Goal: Communication & Community: Answer question/provide support

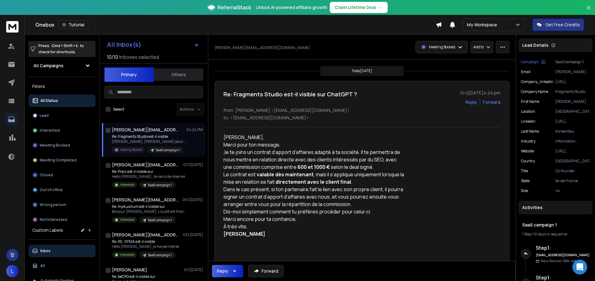
click at [161, 145] on div "Re: Fragments Studio est-il visible Salut Adrien, Merci pour ton message, Je Me…" at bounding box center [149, 143] width 74 height 19
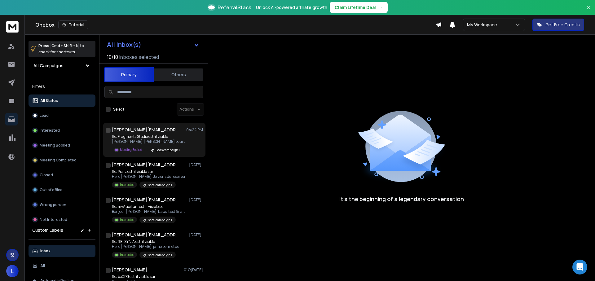
click at [172, 128] on h1 "[PERSON_NAME][EMAIL_ADDRESS][DOMAIN_NAME]" at bounding box center [146, 130] width 68 height 6
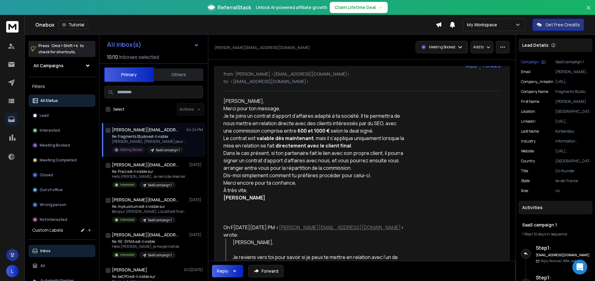
scroll to position [41, 0]
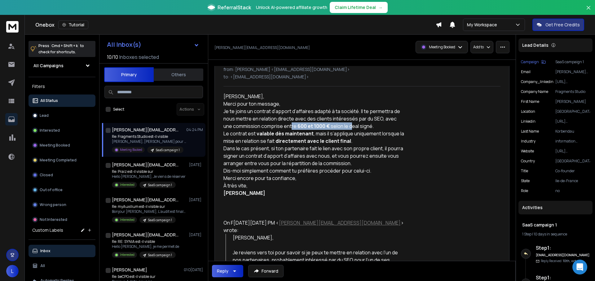
drag, startPoint x: 292, startPoint y: 126, endPoint x: 354, endPoint y: 127, distance: 62.0
click at [355, 127] on div "Merci pour ton message, Je te joins un contrat d’apport d’affaires adapté à ta …" at bounding box center [313, 115] width 181 height 30
click at [333, 137] on div "Le contrat est valable dès maintenant , mais il s’applique uniquement lorsque l…" at bounding box center [313, 148] width 181 height 37
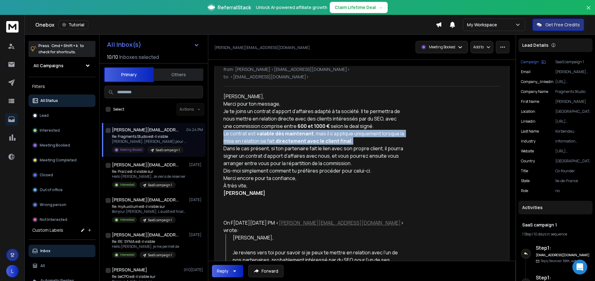
click at [333, 137] on div "Le contrat est valable dès maintenant , mais il s’applique uniquement lorsque l…" at bounding box center [313, 148] width 181 height 37
click at [323, 154] on div "Le contrat est valable dès maintenant , mais il s’applique uniquement lorsque l…" at bounding box center [313, 148] width 181 height 37
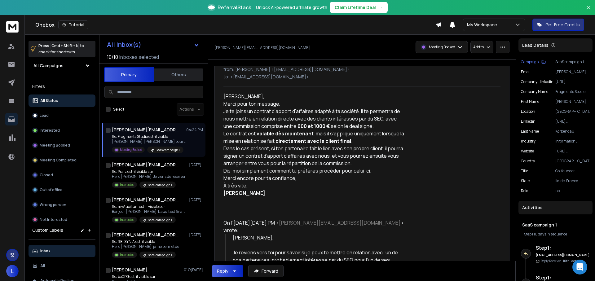
click at [323, 154] on div "Le contrat est valable dès maintenant , mais il s’applique uniquement lorsque l…" at bounding box center [313, 148] width 181 height 37
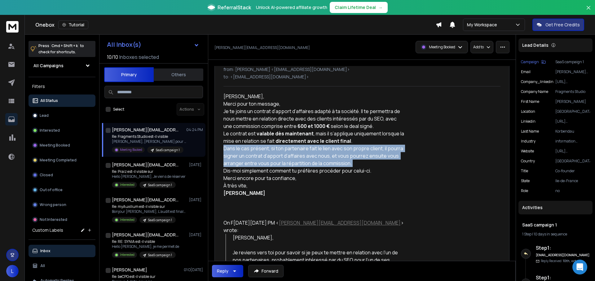
click at [328, 153] on div "Le contrat est valable dès maintenant , mais il s’applique uniquement lorsque l…" at bounding box center [313, 148] width 181 height 37
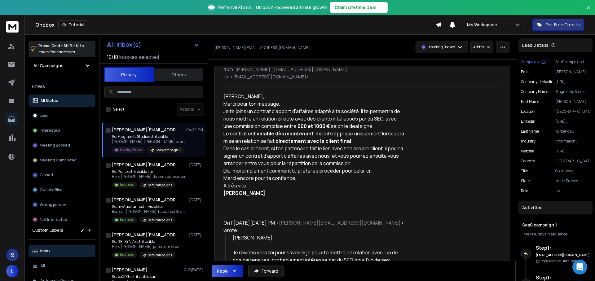
click at [328, 153] on div "Le contrat est valable dès maintenant , mais il s’applique uniquement lorsque l…" at bounding box center [313, 148] width 181 height 37
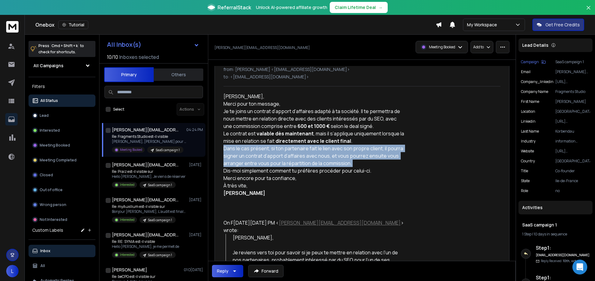
click at [328, 153] on div "Le contrat est valable dès maintenant , mais il s’applique uniquement lorsque l…" at bounding box center [313, 148] width 181 height 37
click at [332, 153] on div "Le contrat est valable dès maintenant , mais il s’applique uniquement lorsque l…" at bounding box center [313, 148] width 181 height 37
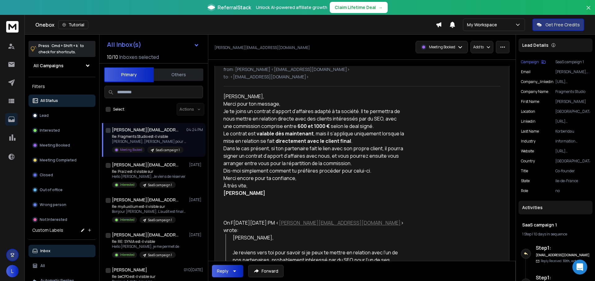
click at [332, 153] on div "Le contrat est valable dès maintenant , mais il s’applique uniquement lorsque l…" at bounding box center [313, 148] width 181 height 37
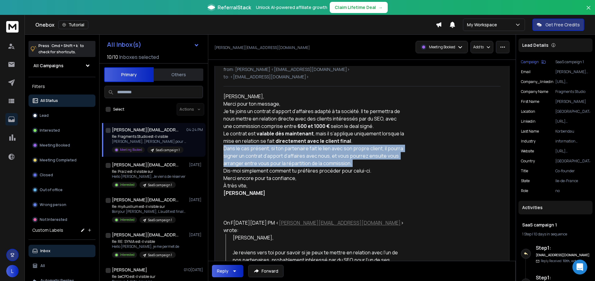
click at [314, 172] on div "Dis-moi simplement comment tu préfères procéder pour celui-ci." at bounding box center [313, 170] width 181 height 7
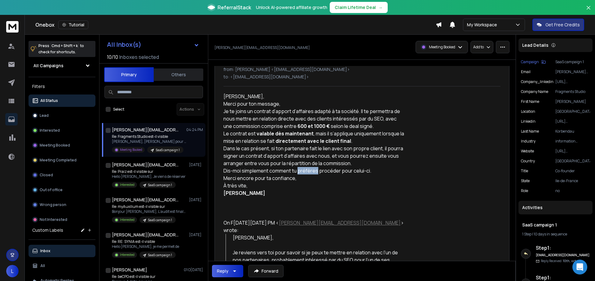
click at [314, 172] on div "Dis-moi simplement comment tu préfères procéder pour celui-ci." at bounding box center [313, 170] width 181 height 7
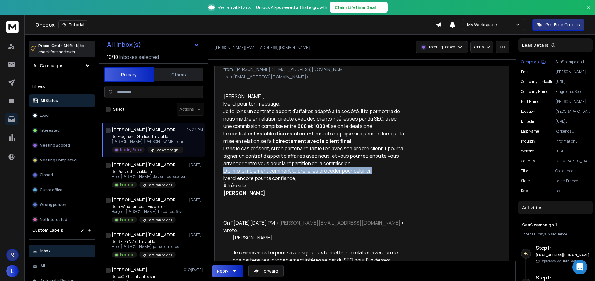
click at [314, 172] on div "Dis-moi simplement comment tu préfères procéder pour celui-ci." at bounding box center [313, 170] width 181 height 7
click at [319, 171] on div "Dis-moi simplement comment tu préfères procéder pour celui-ci." at bounding box center [313, 170] width 181 height 7
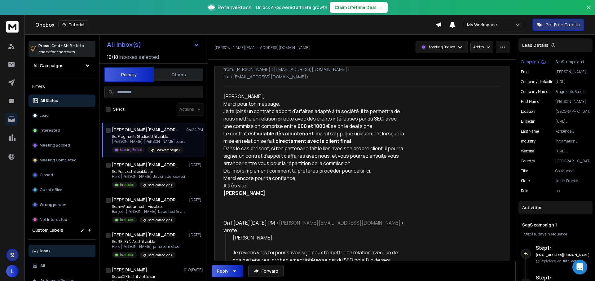
click at [319, 171] on div "Dis-moi simplement comment tu préfères procéder pour celui-ci." at bounding box center [313, 170] width 181 height 7
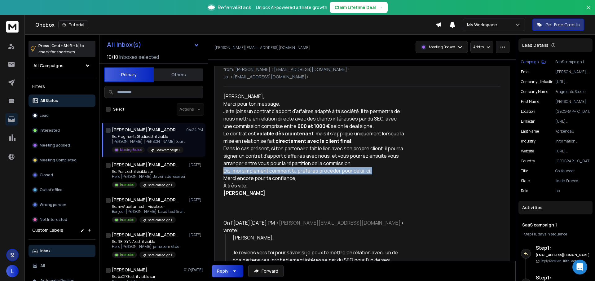
click at [290, 174] on div "Dis-moi simplement comment tu préfères procéder pour celui-ci." at bounding box center [313, 170] width 181 height 7
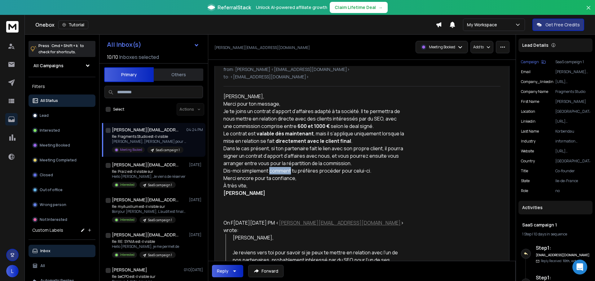
click at [290, 174] on div "Dis-moi simplement comment tu préfères procéder pour celui-ci." at bounding box center [313, 170] width 181 height 7
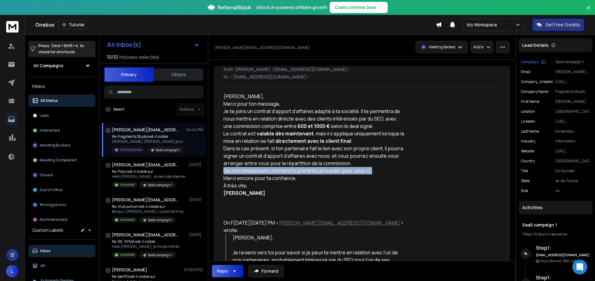
click at [290, 174] on div "Dis-moi simplement comment tu préfères procéder pour celui-ci." at bounding box center [313, 170] width 181 height 7
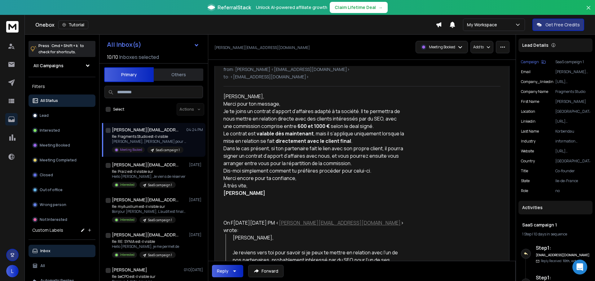
click at [291, 175] on div "Merci encore pour ta confiance, À très vite," at bounding box center [313, 182] width 181 height 15
click at [305, 163] on div "Le contrat est valable dès maintenant , mais il s’applique uniquement lorsque l…" at bounding box center [313, 148] width 181 height 37
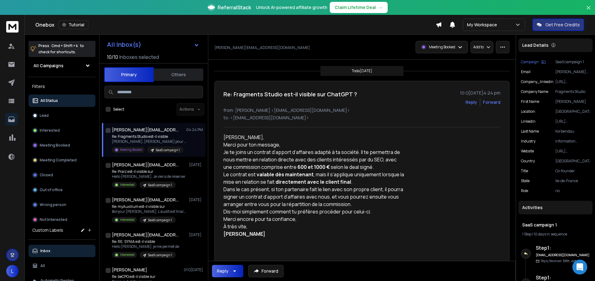
scroll to position [0, 0]
click at [14, 83] on icon at bounding box center [11, 82] width 7 height 7
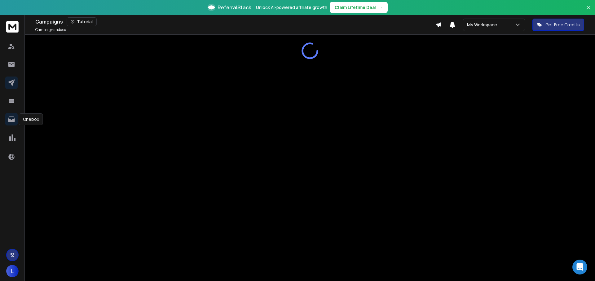
click at [11, 118] on icon at bounding box center [11, 119] width 7 height 7
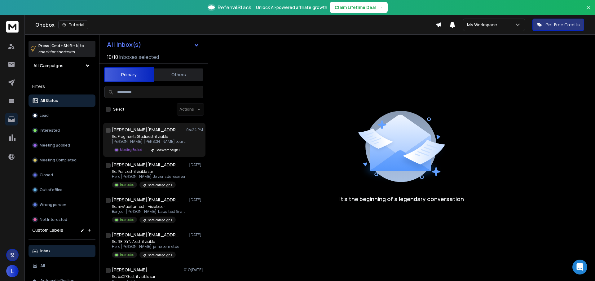
click at [152, 130] on h1 "[PERSON_NAME][EMAIL_ADDRESS][DOMAIN_NAME]" at bounding box center [146, 130] width 68 height 6
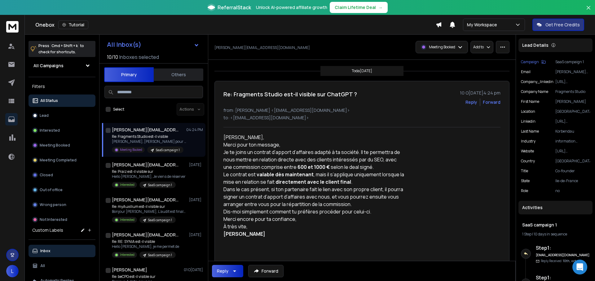
click at [169, 130] on h1 "[PERSON_NAME][EMAIL_ADDRESS][DOMAIN_NAME]" at bounding box center [146, 130] width 68 height 6
click at [169, 135] on p "Re: Fragments Studio est-il visible" at bounding box center [149, 136] width 74 height 5
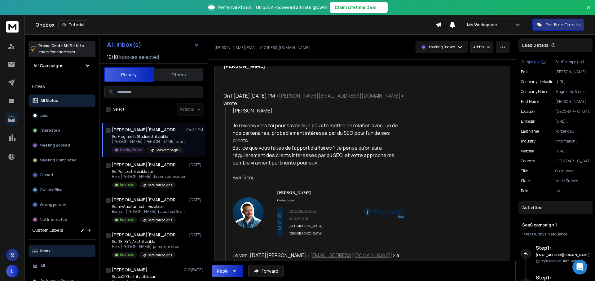
scroll to position [165, 0]
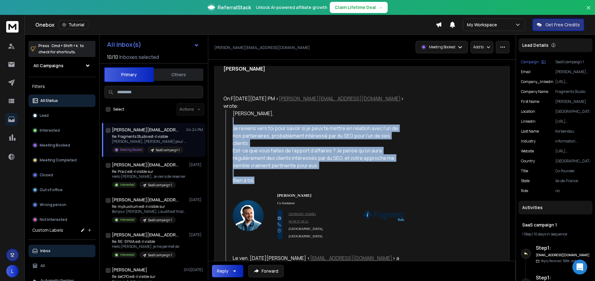
drag, startPoint x: 237, startPoint y: 123, endPoint x: 313, endPoint y: 184, distance: 97.2
click at [313, 184] on div "Salut Léo, Je reviens vers toi pour savoir si je peux te mettre en relation ave…" at bounding box center [319, 178] width 172 height 137
click at [324, 182] on div "Bien à toi," at bounding box center [319, 180] width 172 height 7
drag, startPoint x: 262, startPoint y: 184, endPoint x: 237, endPoint y: 112, distance: 76.4
click at [237, 112] on div "Salut Léo, Je reviens vers toi pour savoir si je peux te mettre en relation ave…" at bounding box center [319, 178] width 172 height 137
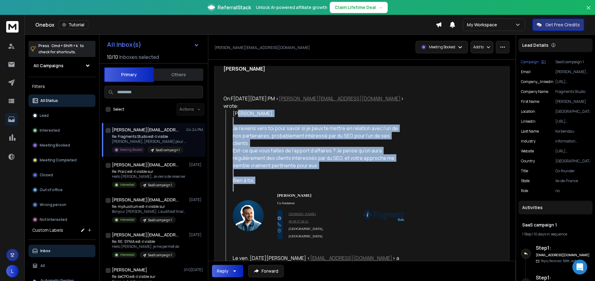
click at [263, 140] on div "Je reviens vers toi pour savoir si je peux te mettre en relation avec l’un de n…" at bounding box center [319, 147] width 172 height 45
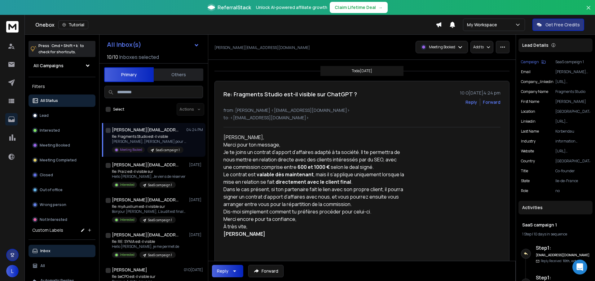
scroll to position [0, 0]
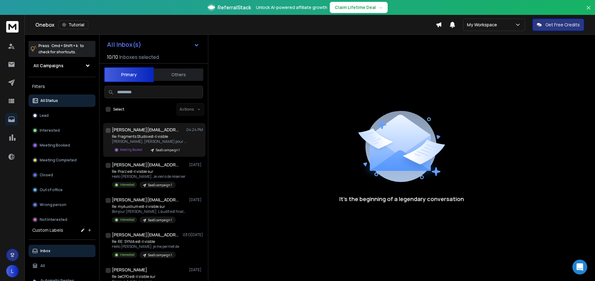
click at [173, 139] on p "Re: Fragments Studio est-il visible" at bounding box center [149, 136] width 74 height 5
click at [190, 138] on div "Re: Fragments Studio est-il visible Salut Adrien, Merci pour ton message, Je Me…" at bounding box center [157, 143] width 91 height 19
